Goal: Navigation & Orientation: Find specific page/section

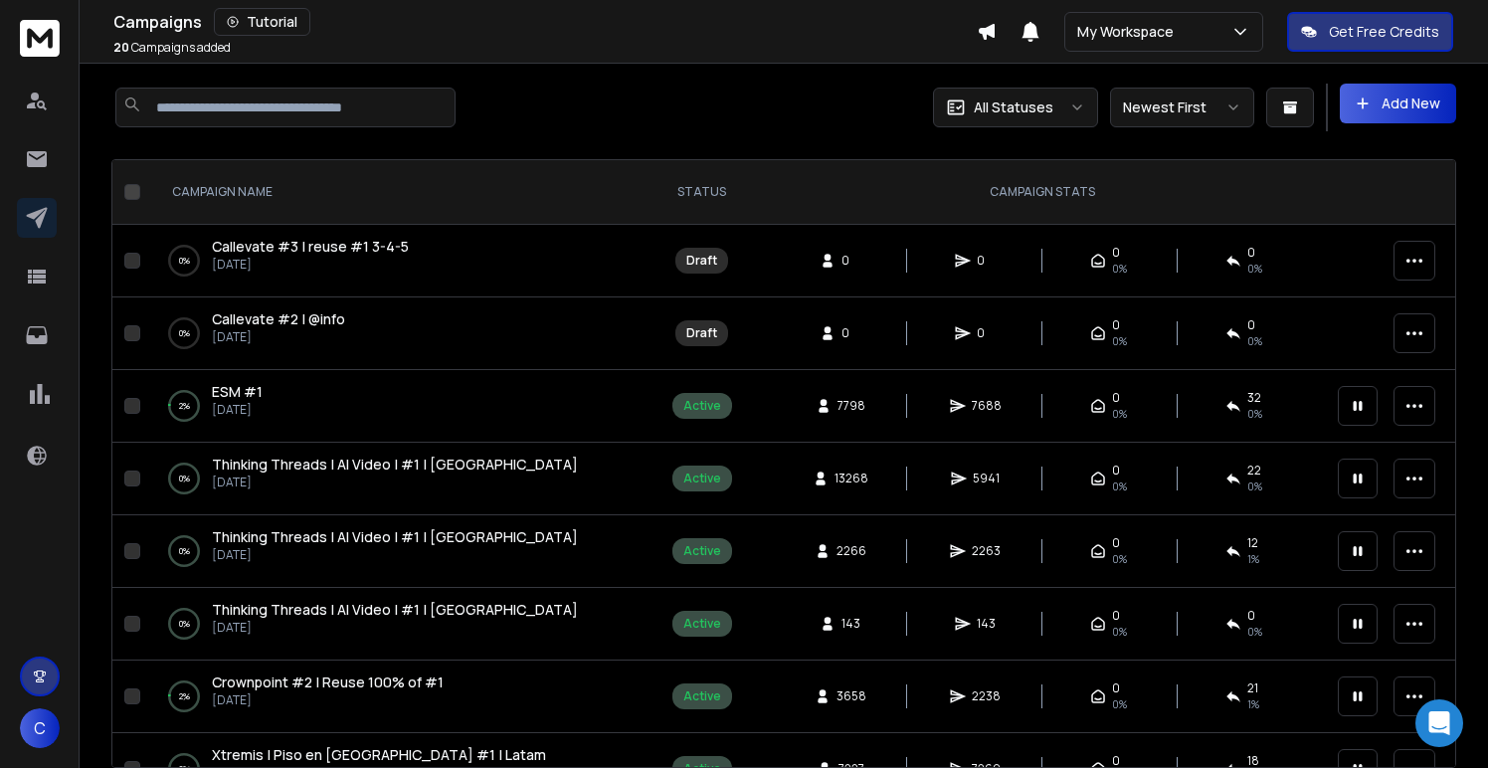
click at [279, 103] on input at bounding box center [285, 108] width 340 height 40
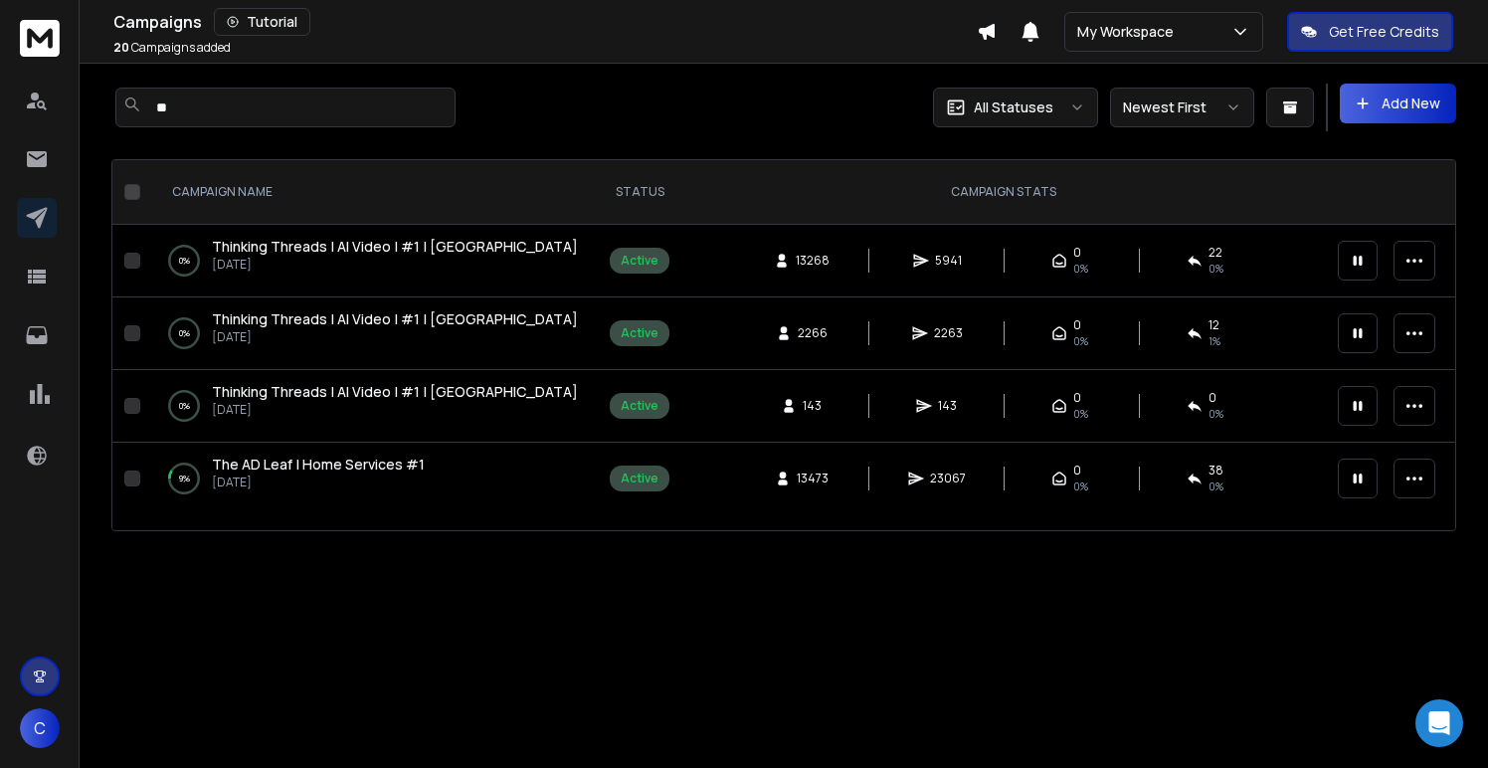
type input "**"
click at [1363, 483] on icon at bounding box center [1358, 479] width 18 height 18
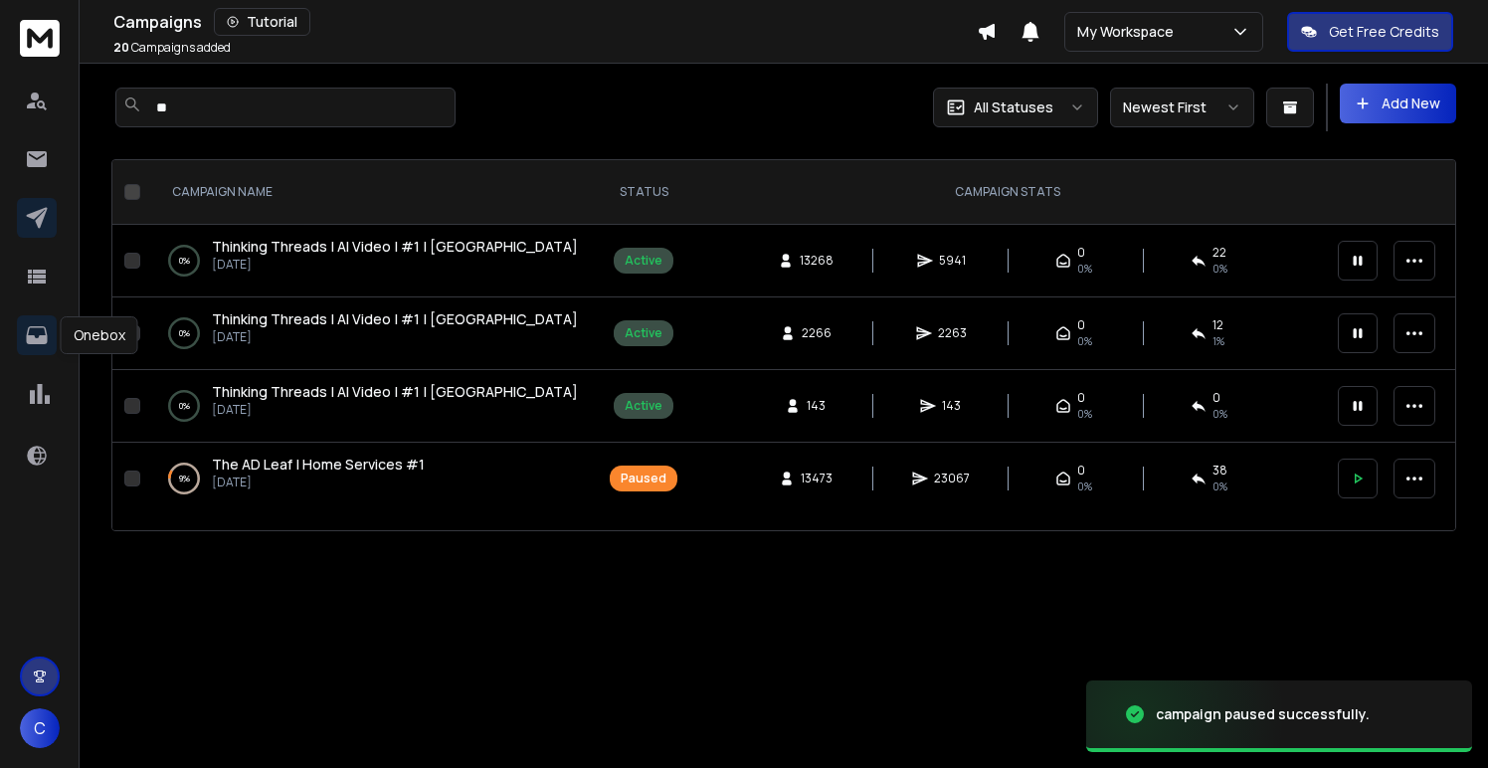
click at [36, 338] on icon at bounding box center [36, 335] width 21 height 18
